Goal: Task Accomplishment & Management: Manage account settings

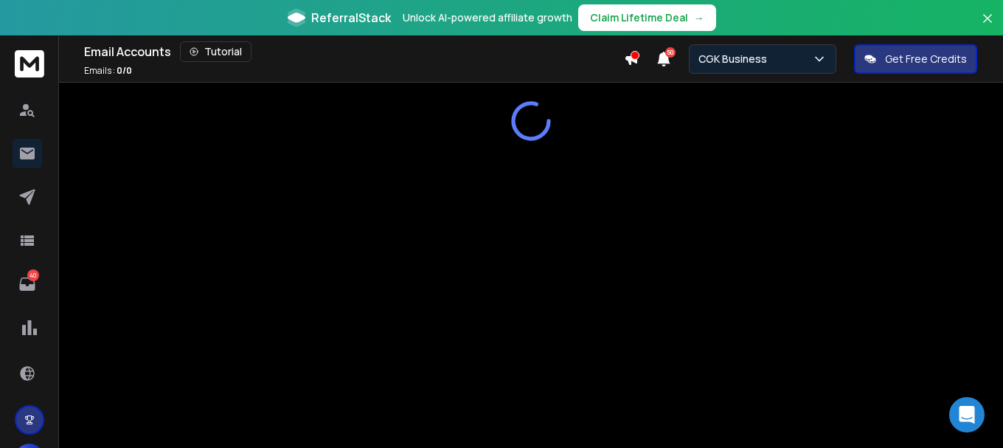
click at [984, 18] on button "Close banner" at bounding box center [987, 26] width 19 height 35
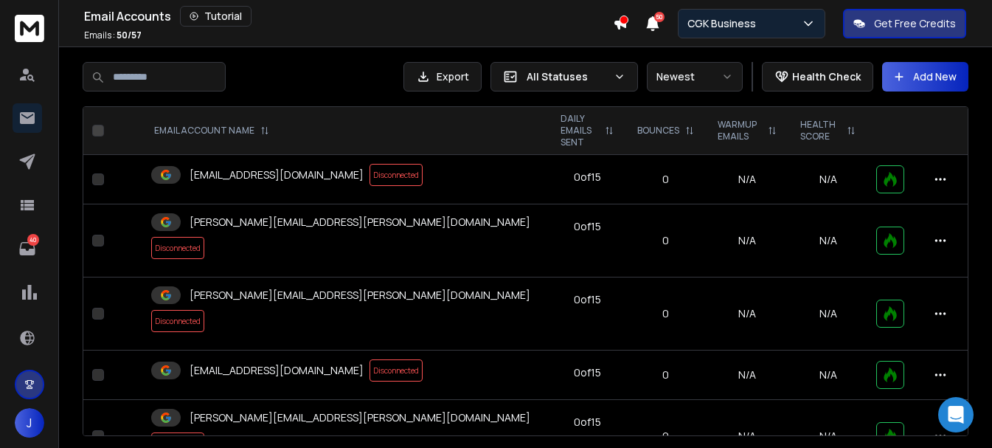
click at [754, 24] on p "CGK Business" at bounding box center [724, 23] width 74 height 15
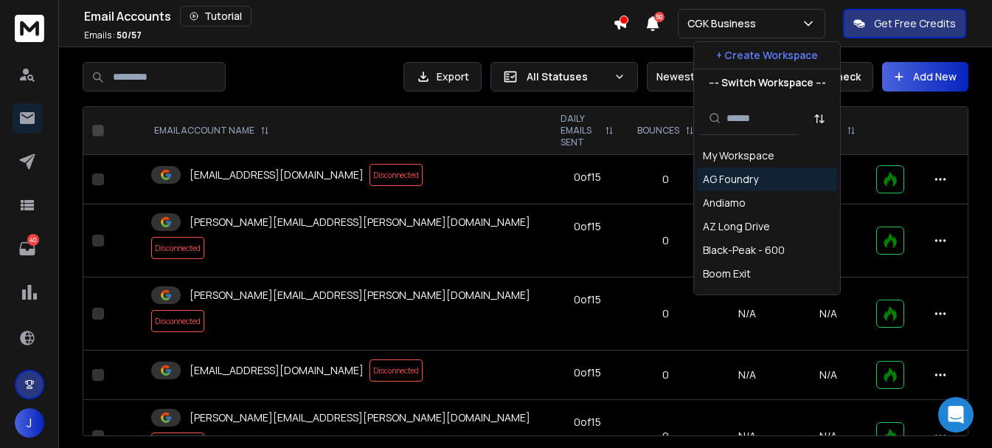
click at [320, 93] on div "Export All Statuses Newest Health Check Add New EMAIL ACCOUNT NAME DAILY EMAILS…" at bounding box center [526, 249] width 886 height 374
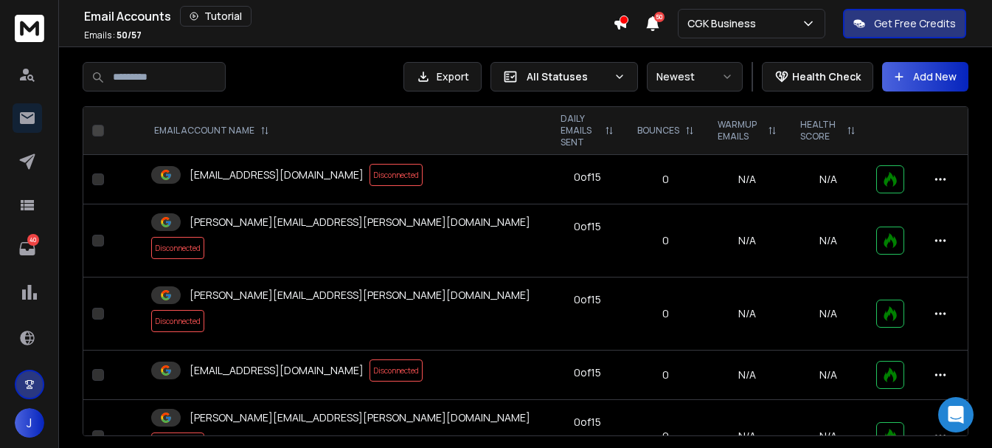
scroll to position [941, 0]
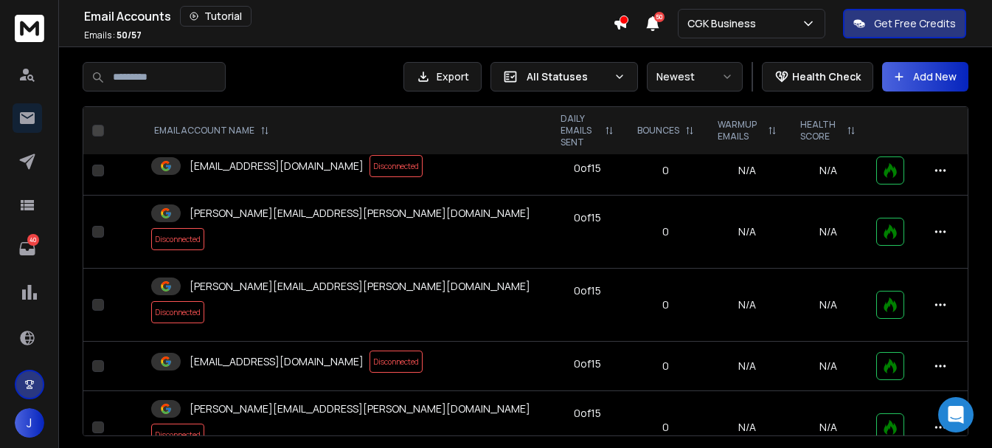
click at [325, 74] on div at bounding box center [239, 76] width 312 height 29
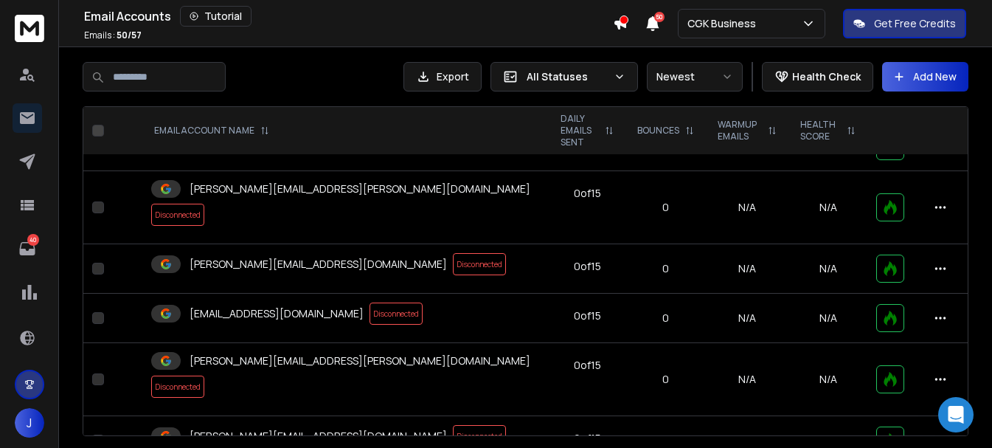
scroll to position [0, 0]
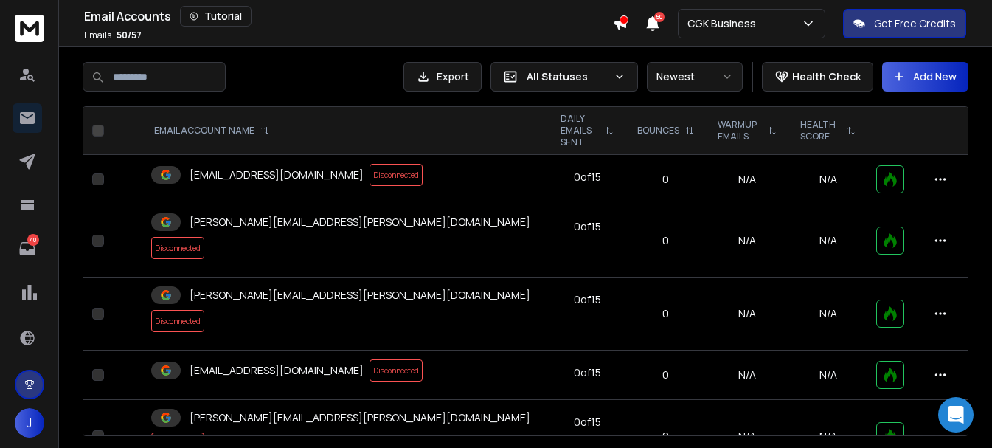
click at [604, 77] on p "All Statuses" at bounding box center [567, 76] width 81 height 15
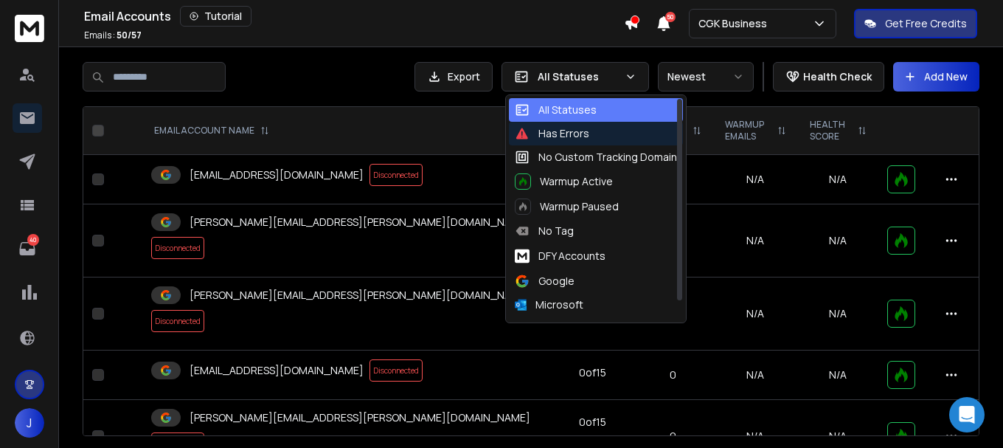
click at [564, 135] on div "Has Errors" at bounding box center [552, 133] width 74 height 15
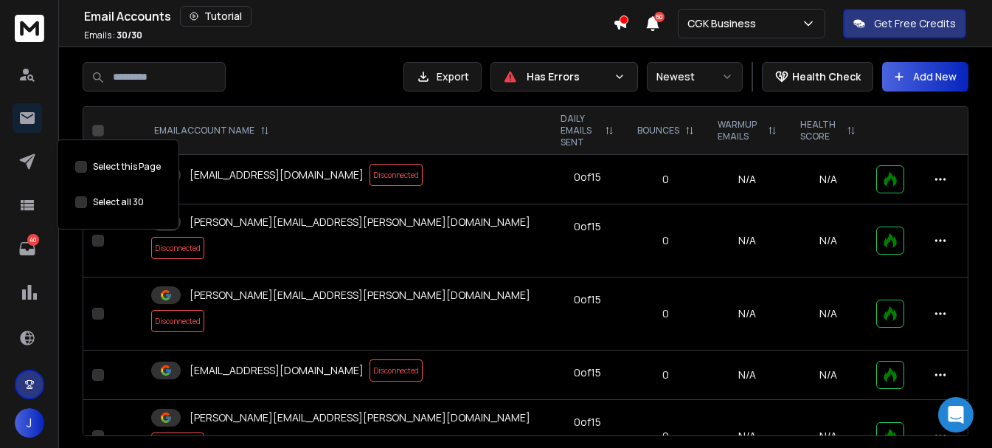
click at [80, 199] on button "Select this Page" at bounding box center [81, 202] width 12 height 12
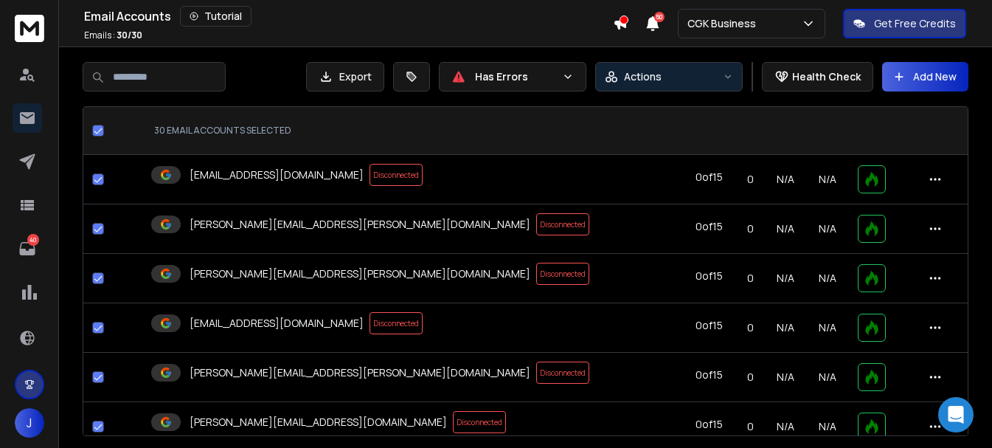
click at [681, 75] on div "Actions" at bounding box center [661, 76] width 112 height 15
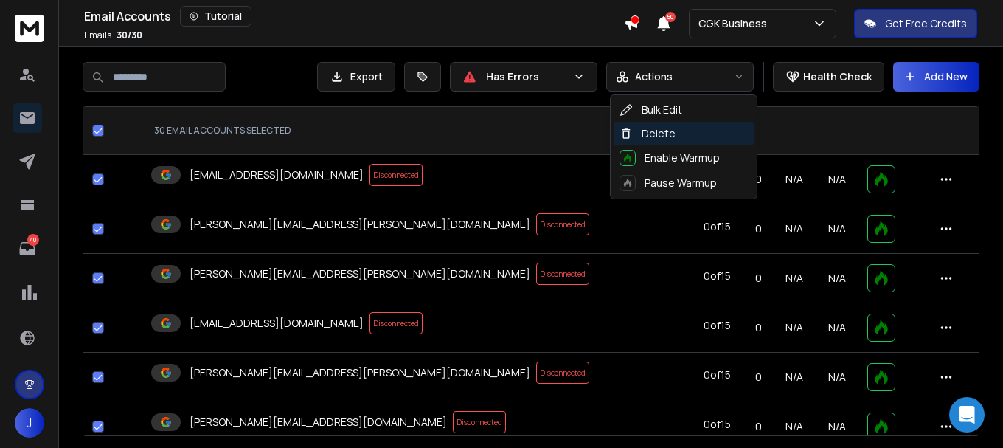
click at [662, 138] on div "Delete" at bounding box center [647, 133] width 56 height 15
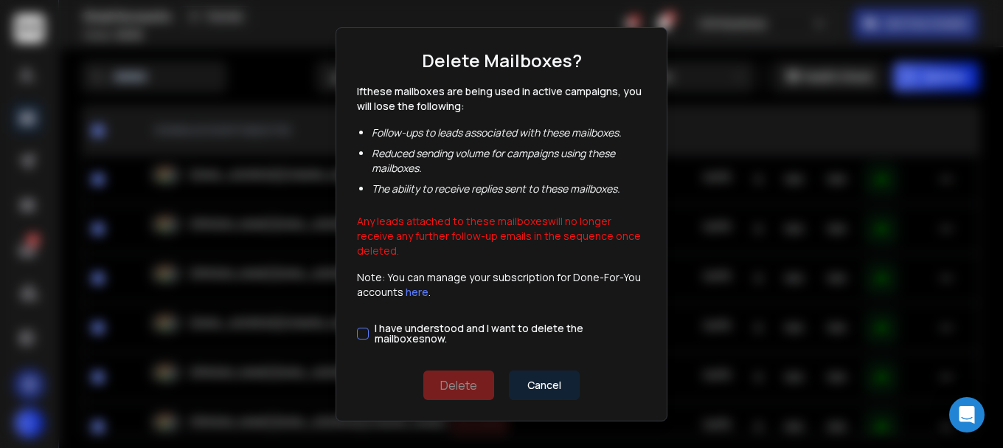
click at [365, 327] on button "I have understood and I want to delete the mailbox es now." at bounding box center [363, 333] width 12 height 12
click at [452, 370] on button "Delete" at bounding box center [458, 384] width 71 height 29
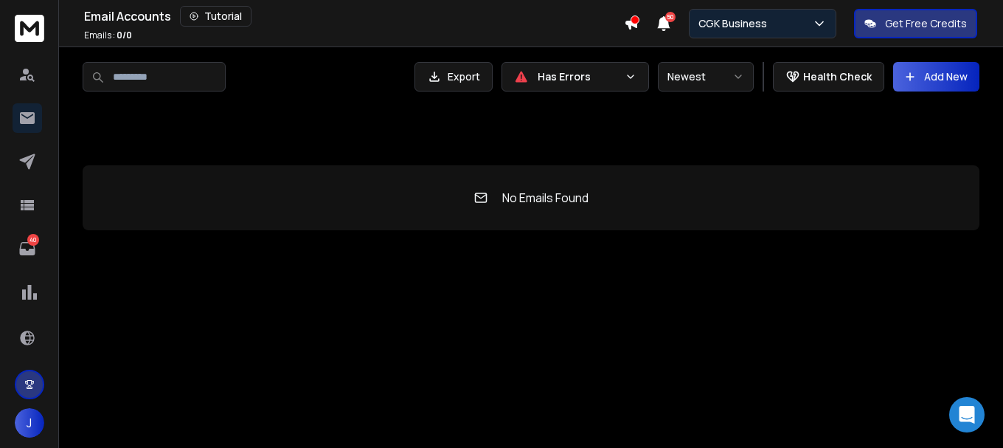
click at [758, 25] on p "CGK Business" at bounding box center [735, 23] width 74 height 15
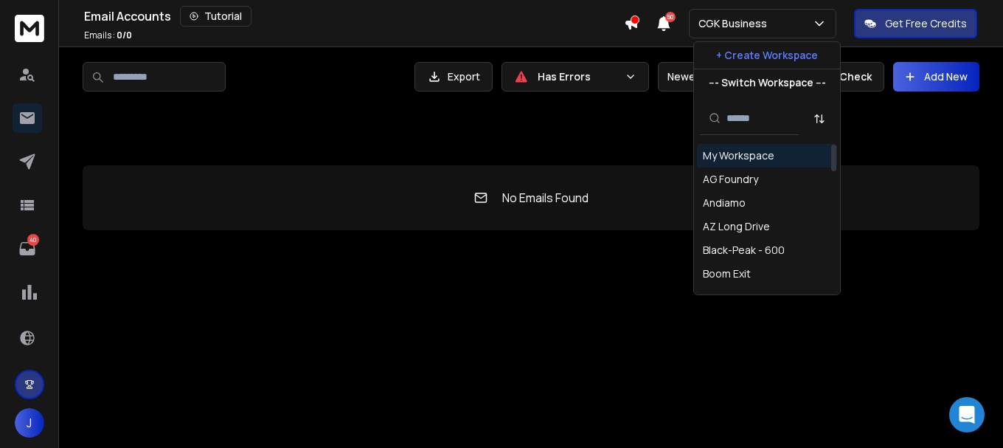
click at [732, 152] on div "My Workspace" at bounding box center [739, 155] width 72 height 15
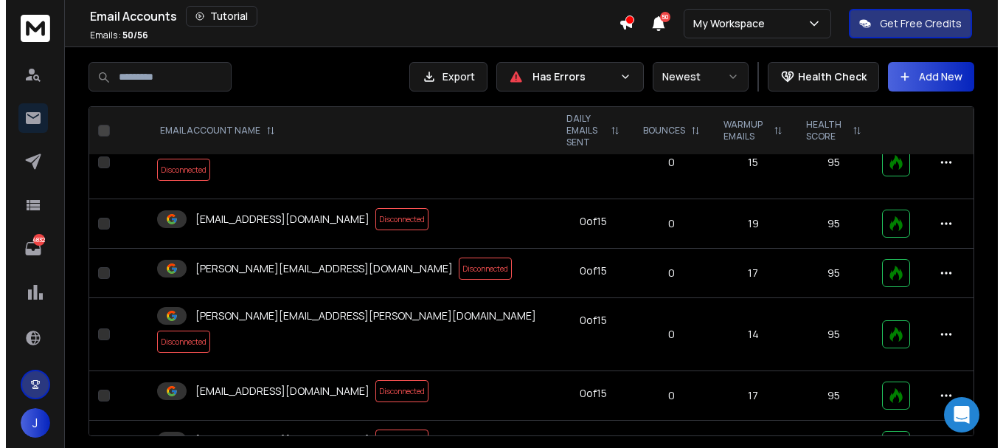
scroll to position [2360, 0]
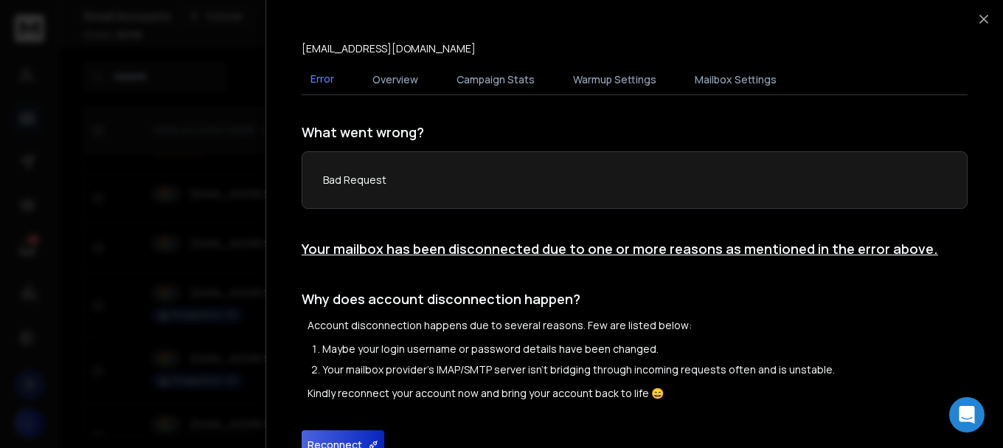
drag, startPoint x: 379, startPoint y: 49, endPoint x: 479, endPoint y: 49, distance: 99.6
click at [476, 49] on p "[EMAIL_ADDRESS][DOMAIN_NAME]" at bounding box center [389, 48] width 174 height 15
drag, startPoint x: 302, startPoint y: 47, endPoint x: 513, endPoint y: 46, distance: 211.6
click at [513, 46] on div "[EMAIL_ADDRESS][DOMAIN_NAME]" at bounding box center [635, 48] width 666 height 15
click at [378, 50] on p "[EMAIL_ADDRESS][DOMAIN_NAME]" at bounding box center [389, 48] width 174 height 15
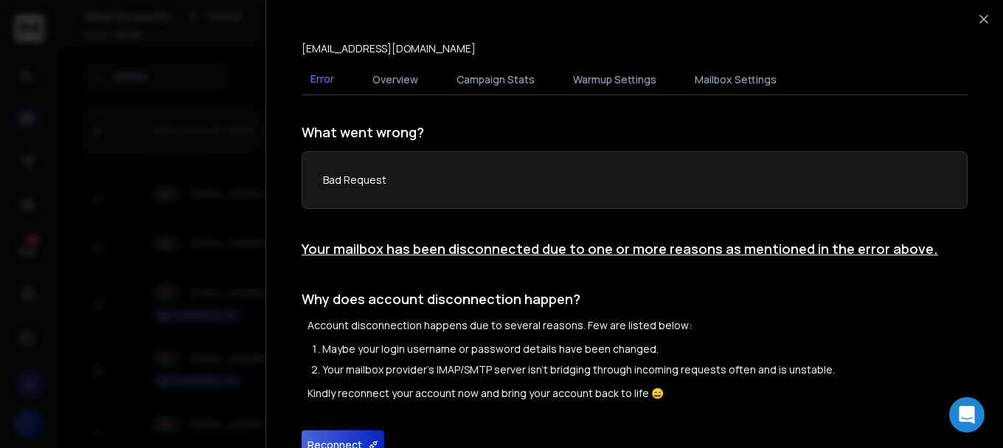
drag, startPoint x: 375, startPoint y: 47, endPoint x: 522, endPoint y: 52, distance: 147.6
click at [522, 52] on div "[EMAIL_ADDRESS][DOMAIN_NAME]" at bounding box center [635, 48] width 666 height 15
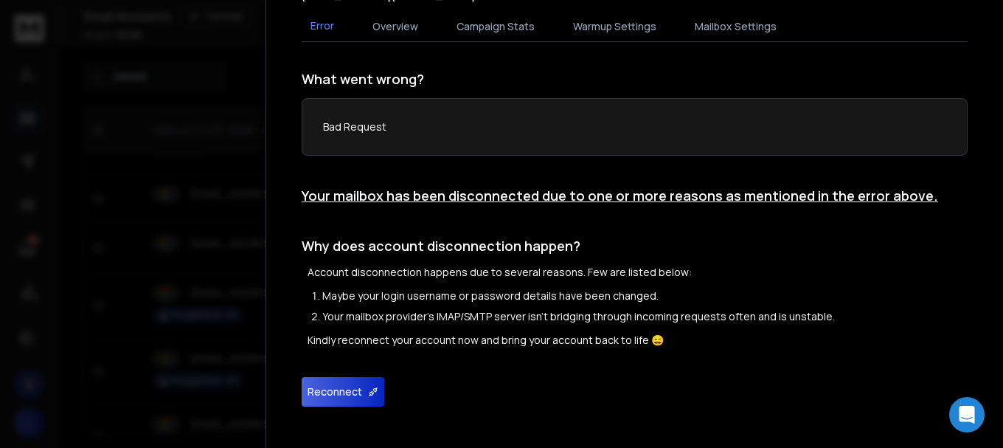
click at [347, 395] on button "Reconnect" at bounding box center [343, 391] width 83 height 29
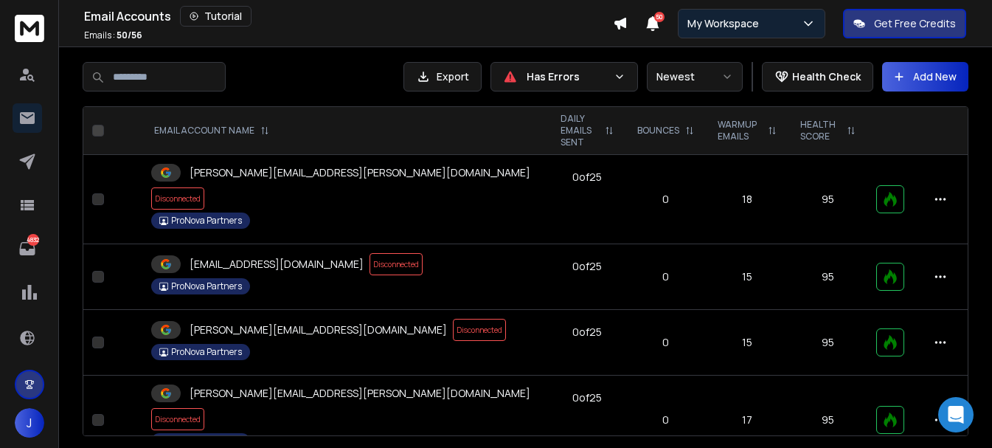
click at [752, 24] on p "My Workspace" at bounding box center [725, 23] width 77 height 15
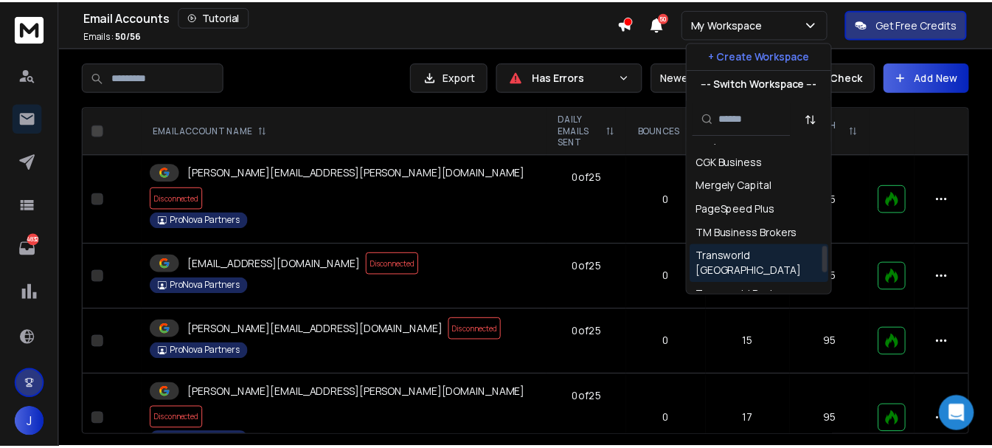
scroll to position [563, 0]
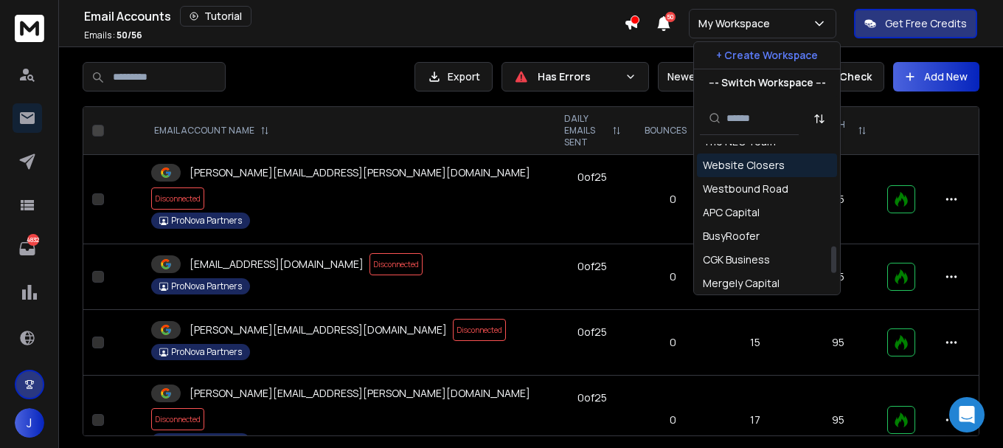
click at [755, 119] on input "text" at bounding box center [757, 118] width 63 height 32
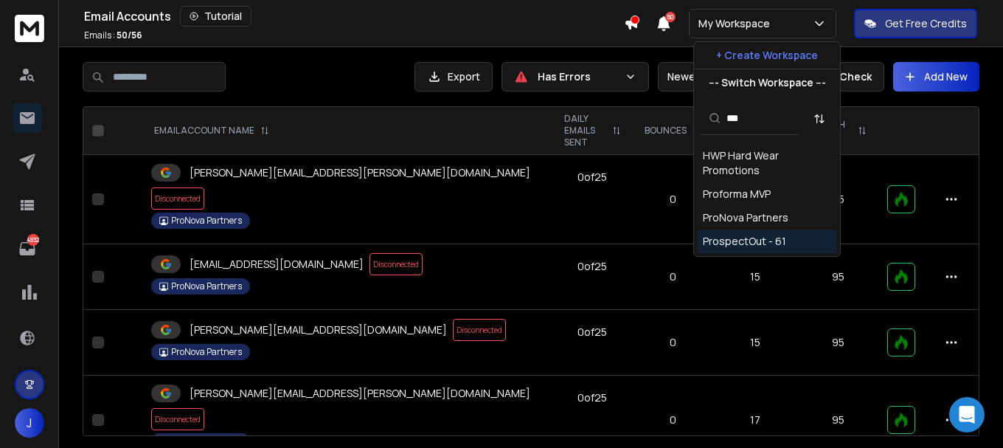
type input "***"
click at [732, 244] on div "ProspectOut - 61" at bounding box center [744, 241] width 83 height 15
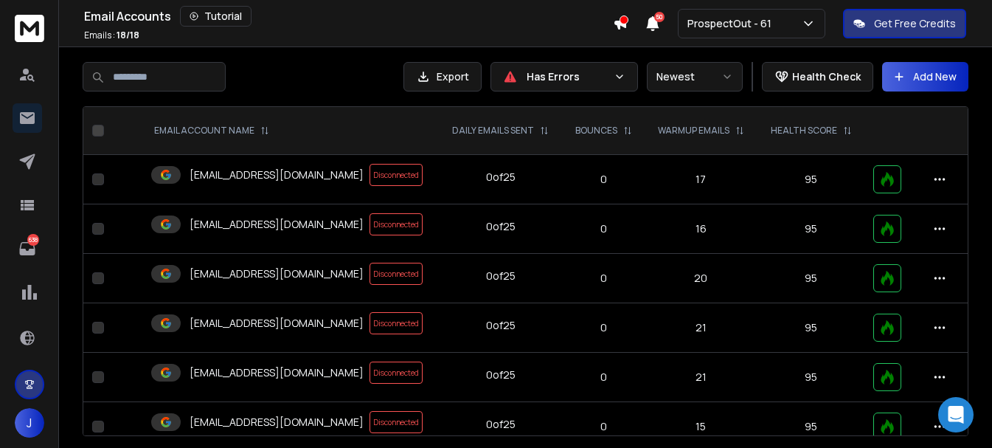
click at [243, 174] on p "[EMAIL_ADDRESS][DOMAIN_NAME]" at bounding box center [277, 174] width 174 height 15
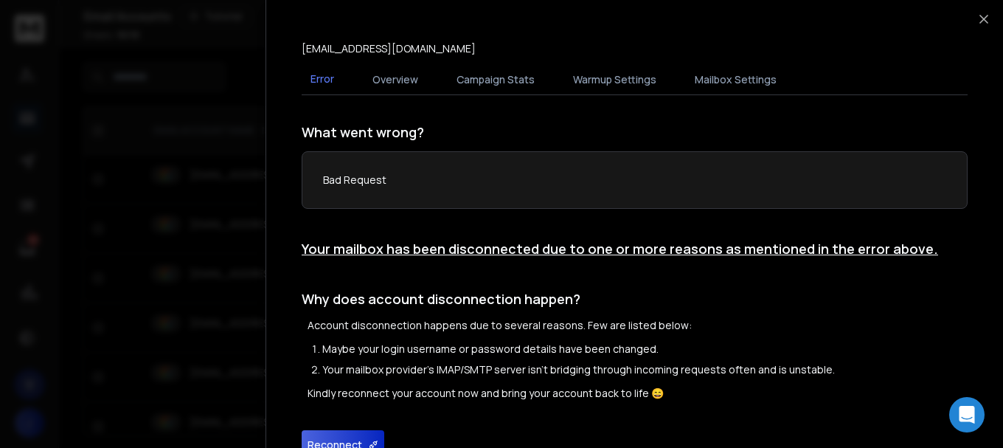
scroll to position [53, 0]
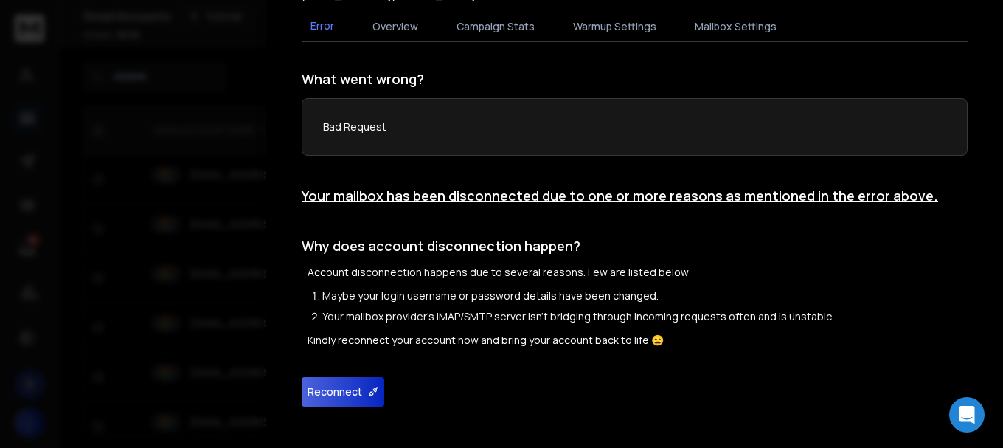
click at [339, 388] on button "Reconnect" at bounding box center [343, 391] width 83 height 29
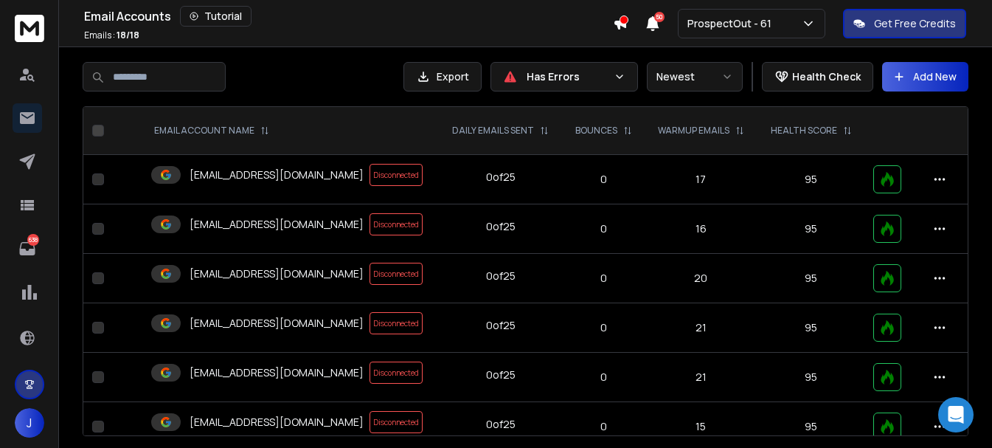
click at [369, 172] on span "Disconnected" at bounding box center [395, 175] width 53 height 22
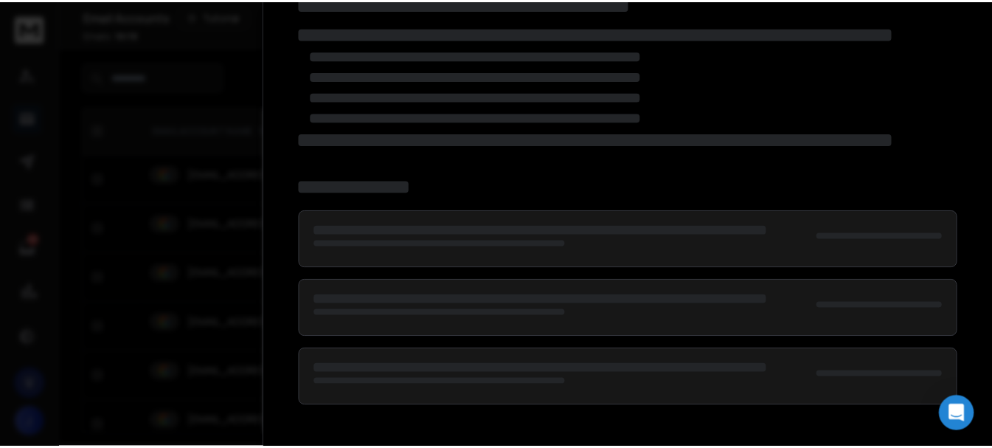
scroll to position [53, 0]
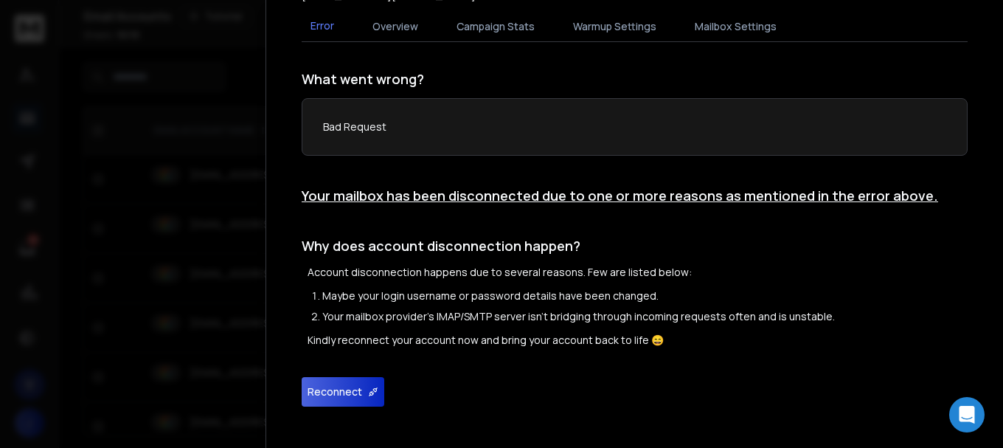
click at [243, 263] on div at bounding box center [501, 224] width 1003 height 448
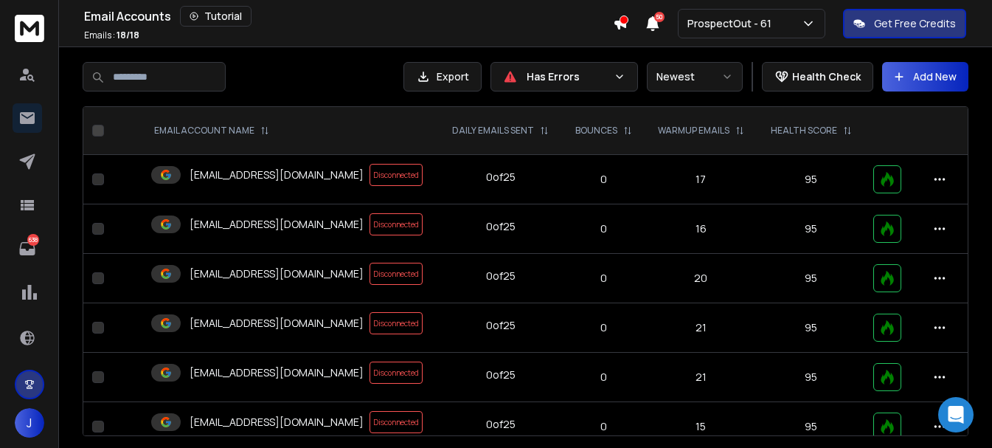
click at [204, 173] on p "[EMAIL_ADDRESS][DOMAIN_NAME]" at bounding box center [277, 174] width 174 height 15
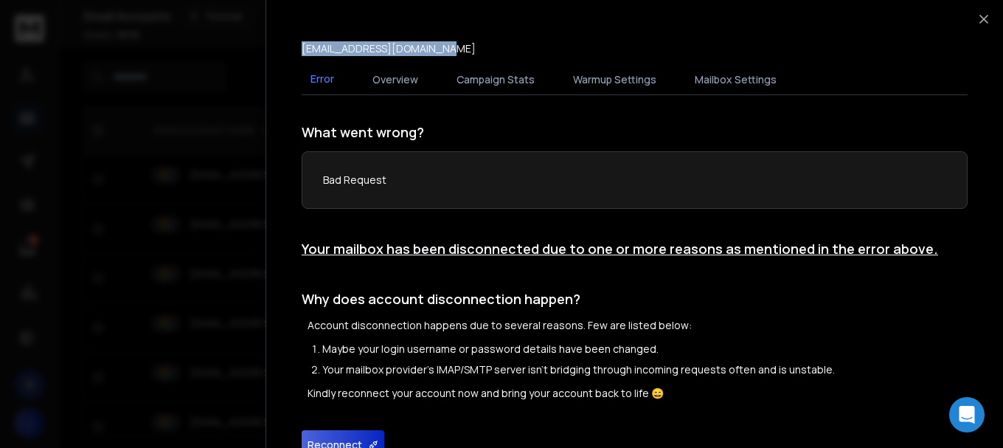
drag, startPoint x: 297, startPoint y: 49, endPoint x: 439, endPoint y: 49, distance: 142.3
click at [439, 49] on div "jislam@proprospectout.xyz Error Overview Campaign Stats Warmup Settings Mailbox…" at bounding box center [634, 250] width 701 height 465
click at [96, 127] on div at bounding box center [501, 224] width 1003 height 448
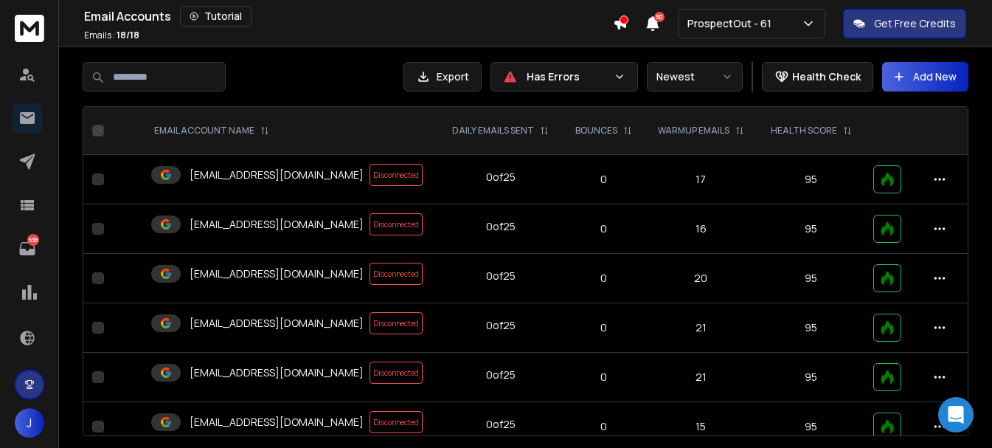
click at [369, 176] on span "Disconnected" at bounding box center [395, 175] width 53 height 22
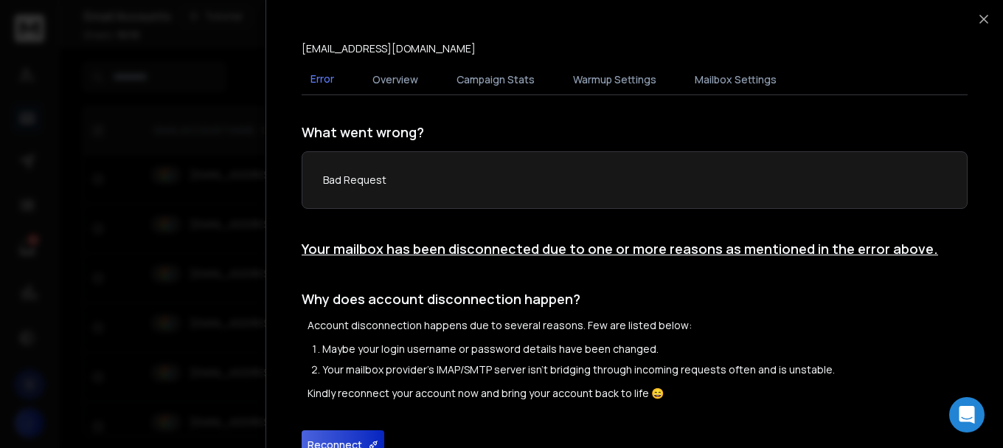
scroll to position [53, 0]
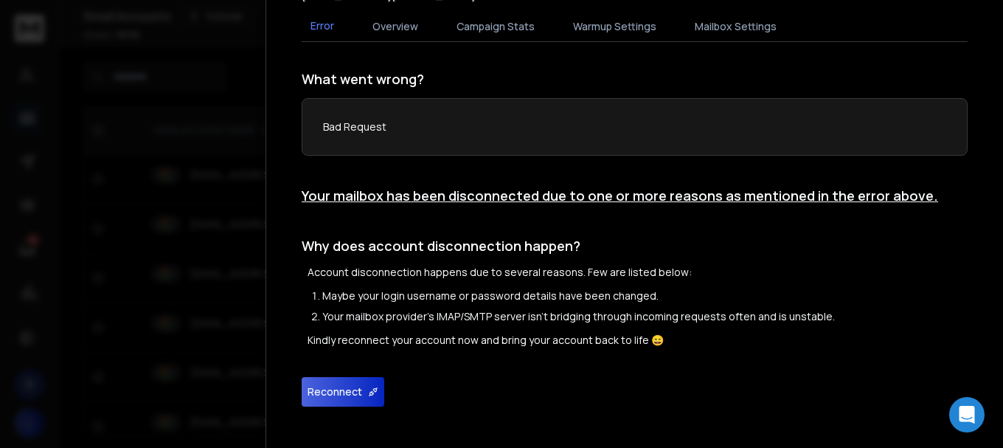
click at [352, 379] on button "Reconnect" at bounding box center [343, 391] width 83 height 29
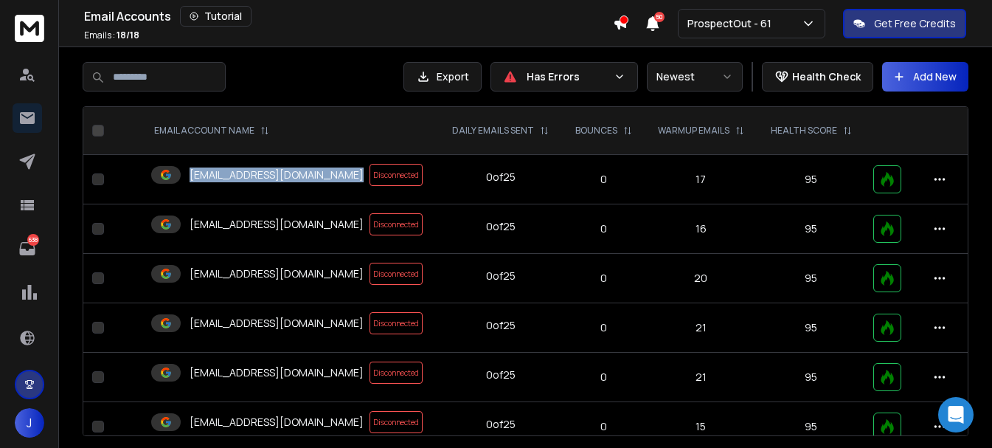
drag, startPoint x: 188, startPoint y: 173, endPoint x: 324, endPoint y: 176, distance: 135.7
click at [324, 176] on div "[EMAIL_ADDRESS][DOMAIN_NAME] Disconnected" at bounding box center [290, 175] width 279 height 22
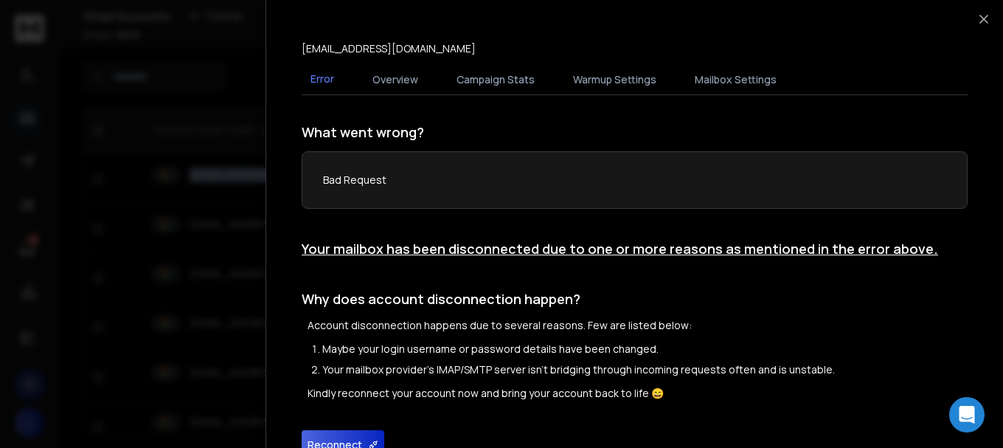
click at [182, 166] on div at bounding box center [501, 224] width 1003 height 448
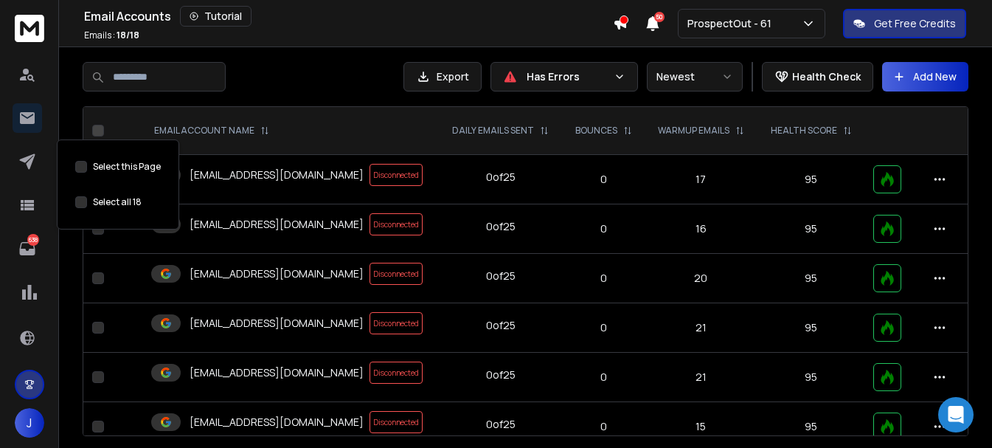
click at [83, 201] on button "Select this Page" at bounding box center [81, 202] width 12 height 12
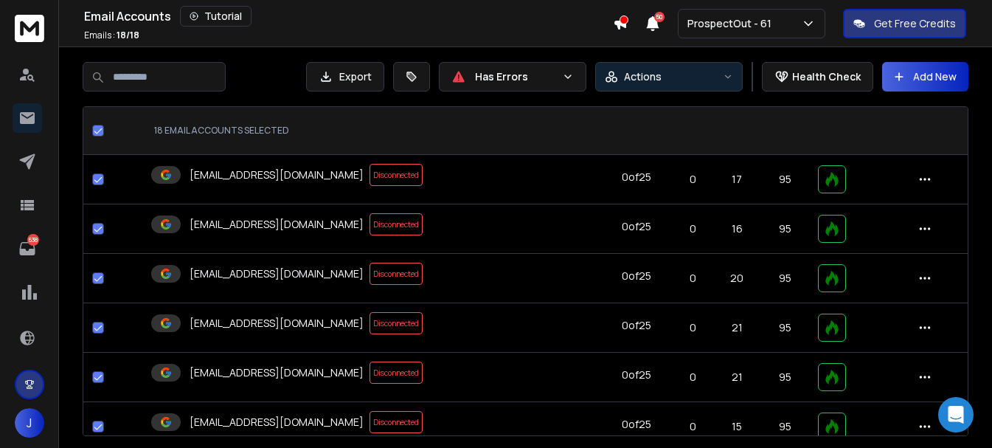
click at [692, 74] on div "Actions" at bounding box center [661, 76] width 112 height 15
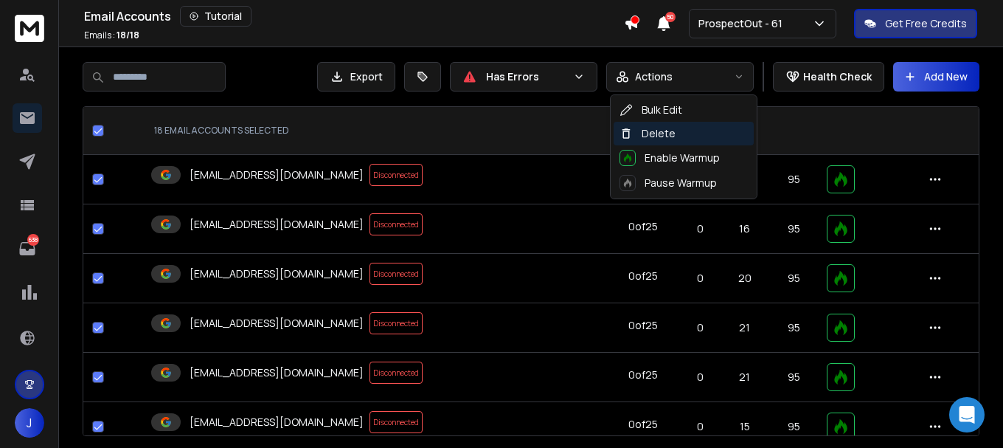
click at [672, 135] on div "Delete" at bounding box center [647, 133] width 56 height 15
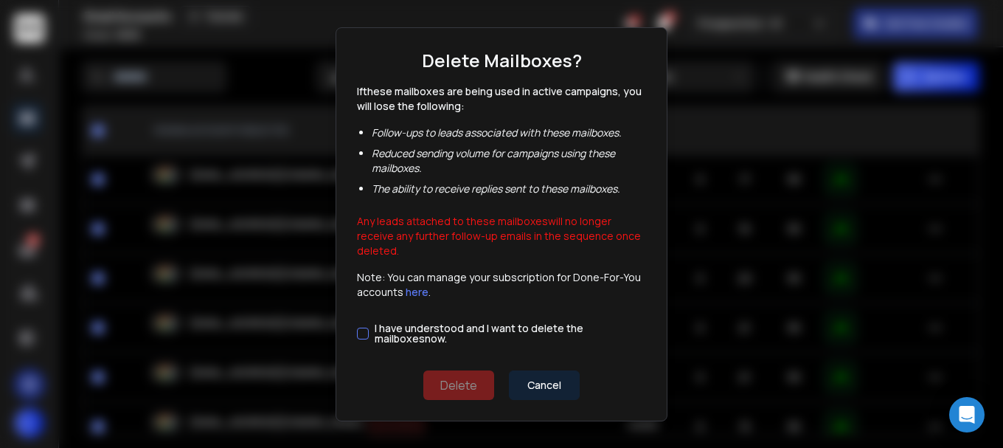
click at [364, 328] on button "I have understood and I want to delete the mailbox es now." at bounding box center [363, 333] width 12 height 12
click at [464, 372] on button "Delete" at bounding box center [458, 384] width 71 height 29
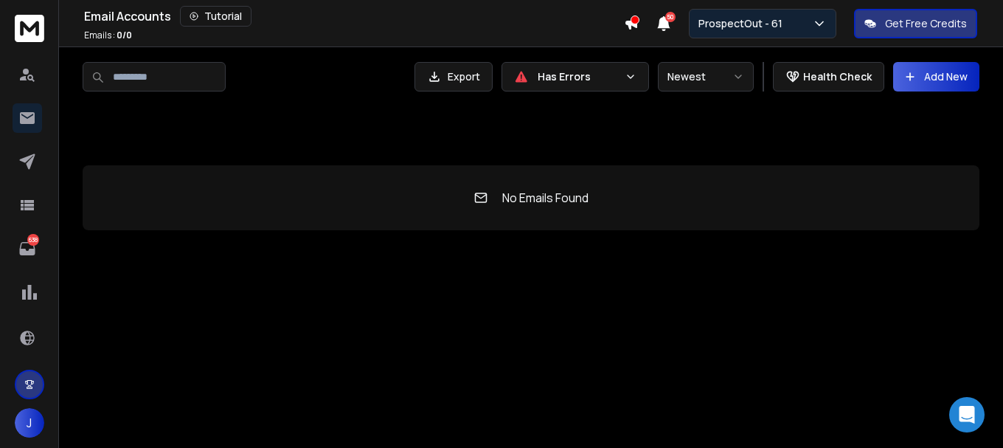
click at [739, 26] on p "ProspectOut - 61" at bounding box center [743, 23] width 90 height 15
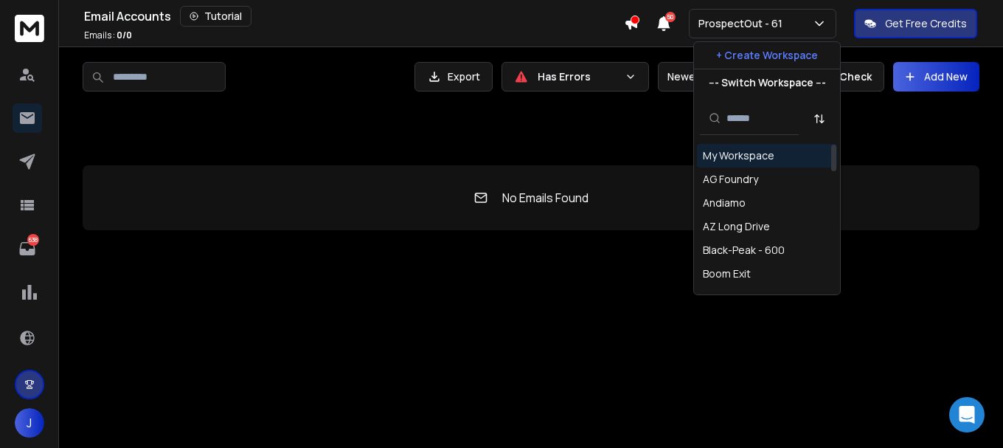
click at [741, 153] on div "My Workspace" at bounding box center [739, 155] width 72 height 15
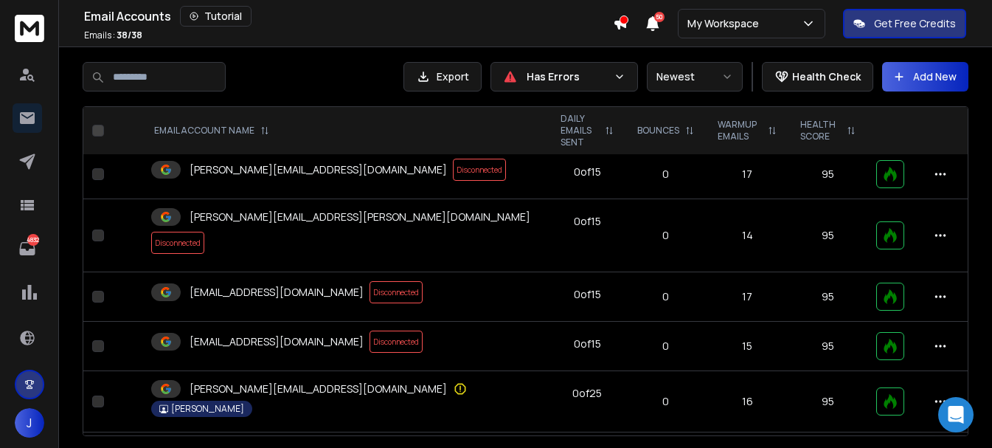
scroll to position [2119, 0]
